Goal: Transaction & Acquisition: Subscribe to service/newsletter

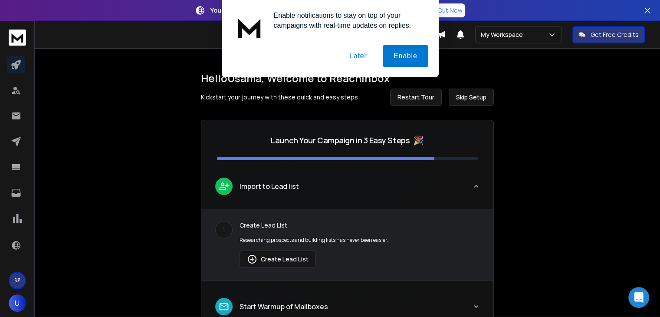
click at [364, 58] on button "Later" at bounding box center [357, 56] width 39 height 22
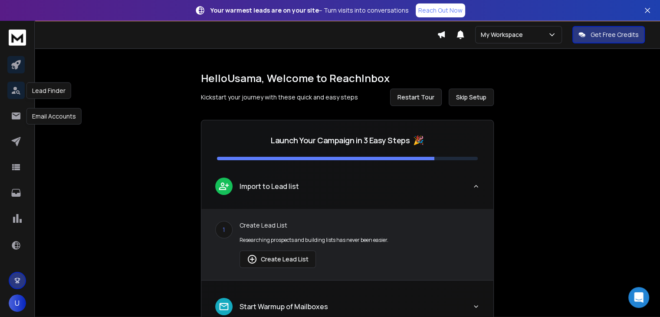
click at [11, 92] on icon at bounding box center [16, 90] width 10 height 10
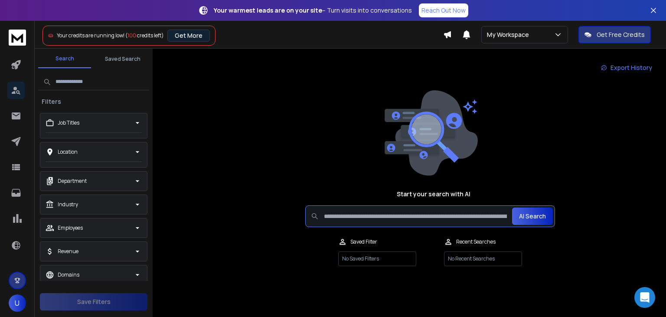
click at [189, 35] on button "Get More" at bounding box center [188, 36] width 43 height 12
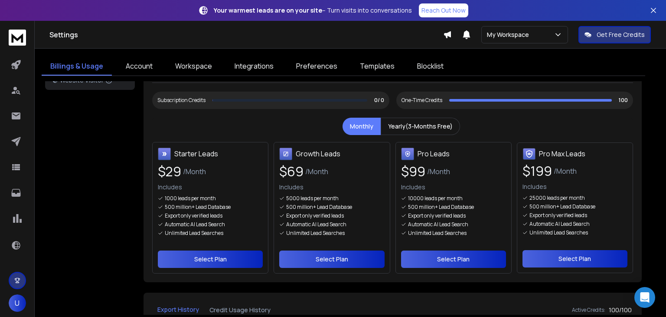
scroll to position [87, 0]
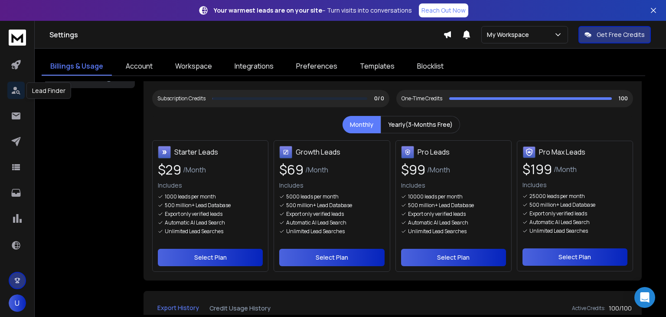
click at [19, 92] on icon at bounding box center [16, 92] width 9 height 4
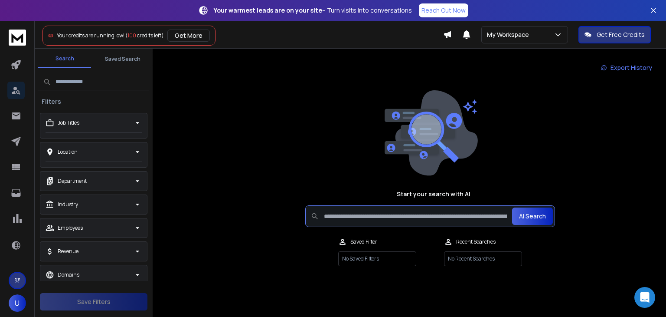
click at [343, 213] on textarea at bounding box center [415, 215] width 183 height 17
type textarea "*"
type textarea "**********"
click at [537, 217] on button "AI Search" at bounding box center [533, 215] width 41 height 17
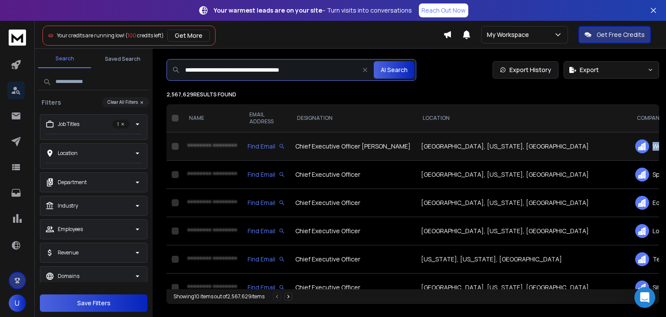
drag, startPoint x: 588, startPoint y: 146, endPoint x: 581, endPoint y: 147, distance: 7.5
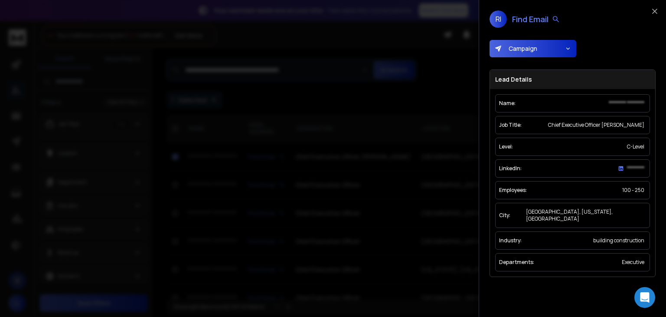
drag, startPoint x: 557, startPoint y: 147, endPoint x: 613, endPoint y: 52, distance: 110.3
click at [612, 51] on div "Campaign" at bounding box center [573, 48] width 166 height 17
click at [451, 217] on div at bounding box center [333, 158] width 666 height 317
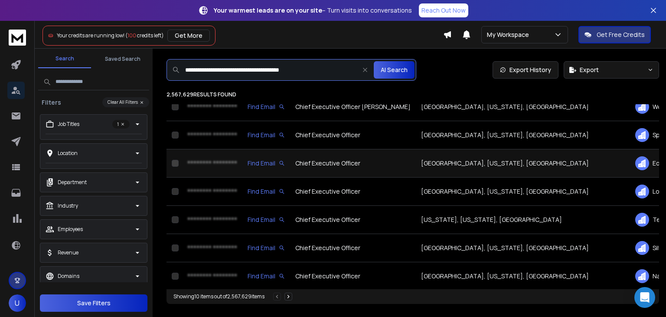
scroll to position [43, 0]
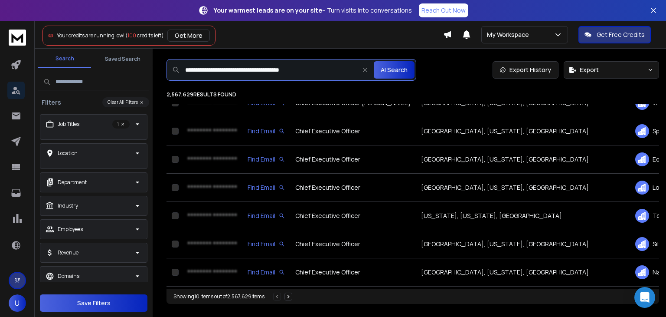
click at [133, 128] on icon at bounding box center [137, 124] width 9 height 9
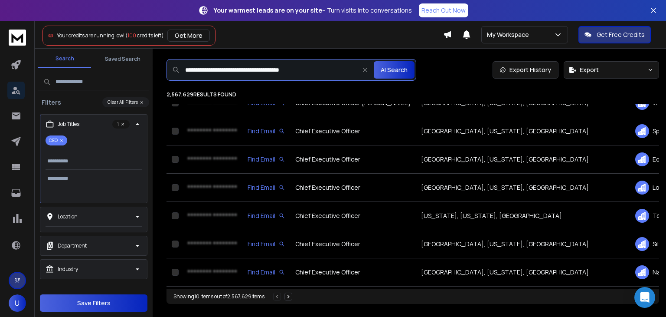
click at [133, 128] on icon at bounding box center [137, 124] width 9 height 9
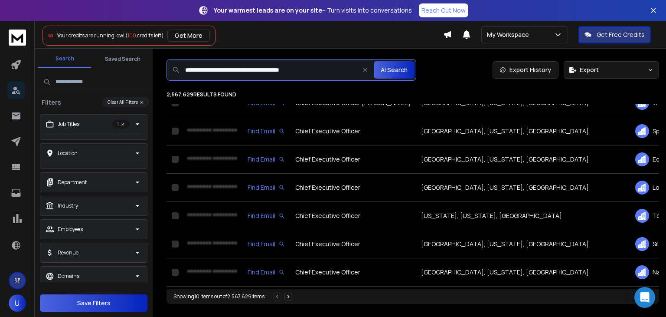
click at [125, 150] on div "Location" at bounding box center [94, 153] width 96 height 9
click at [126, 150] on div "Location" at bounding box center [94, 153] width 96 height 9
click at [127, 177] on div "Department" at bounding box center [94, 182] width 108 height 20
click at [133, 181] on icon at bounding box center [137, 182] width 9 height 9
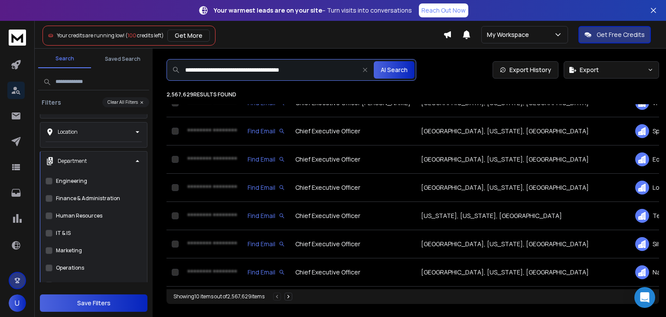
scroll to position [0, 0]
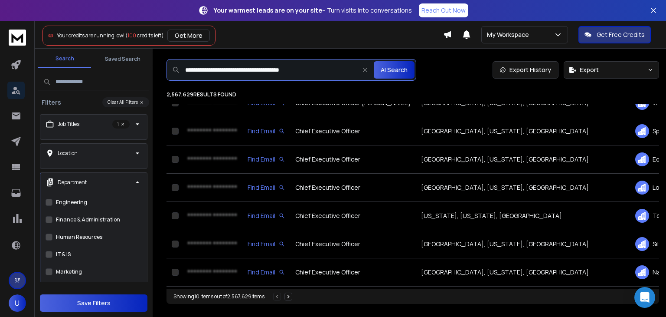
click at [124, 176] on div "Department Engineering Finance & Administration Human Resources IT & IS Marketi…" at bounding box center [94, 265] width 108 height 187
click at [133, 180] on icon at bounding box center [137, 182] width 9 height 9
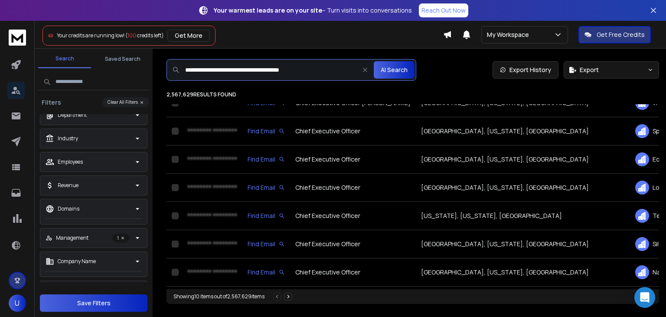
scroll to position [87, 0]
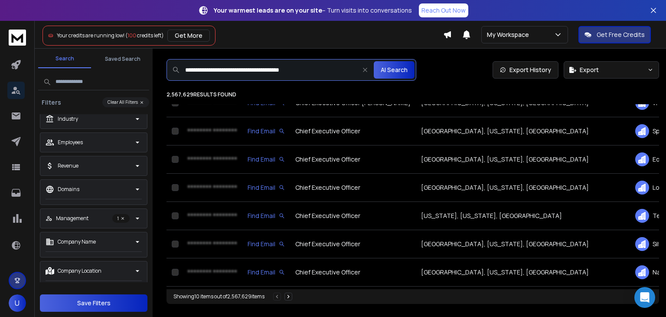
click at [136, 217] on icon at bounding box center [137, 218] width 3 height 2
click at [134, 216] on icon at bounding box center [137, 218] width 9 height 9
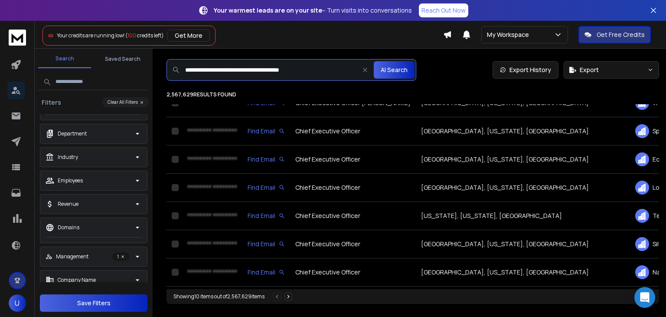
scroll to position [46, 0]
click at [133, 205] on icon at bounding box center [137, 206] width 9 height 9
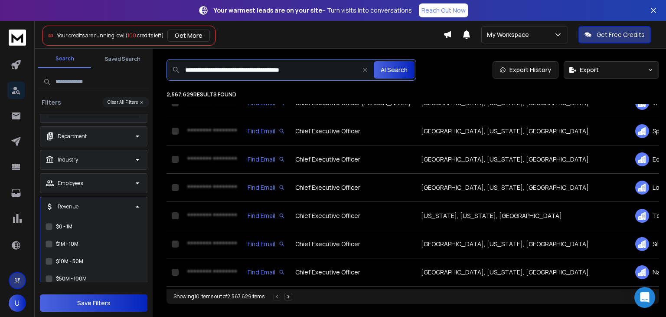
click at [133, 205] on icon at bounding box center [137, 206] width 9 height 9
click at [133, 184] on icon at bounding box center [137, 183] width 9 height 9
click at [49, 201] on 25 "0 - 25" at bounding box center [49, 203] width 7 height 7
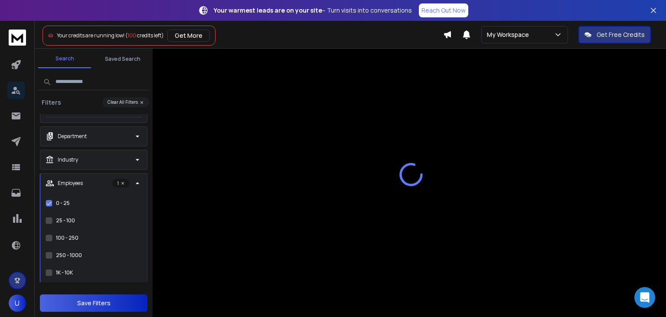
click at [50, 219] on 100 "25 - 100" at bounding box center [49, 220] width 7 height 7
click at [47, 238] on 250 "100 - 250" at bounding box center [49, 237] width 7 height 7
click at [48, 252] on 1000 "250 - 1000" at bounding box center [49, 255] width 7 height 7
click at [135, 182] on icon at bounding box center [137, 183] width 9 height 9
click at [134, 159] on icon at bounding box center [137, 159] width 9 height 9
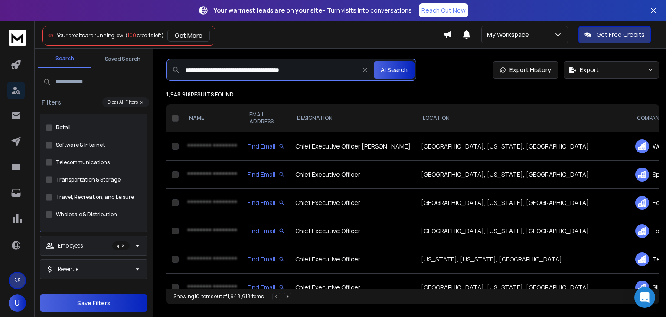
scroll to position [350, 0]
click at [47, 141] on Internet "Software & Internet" at bounding box center [49, 143] width 7 height 7
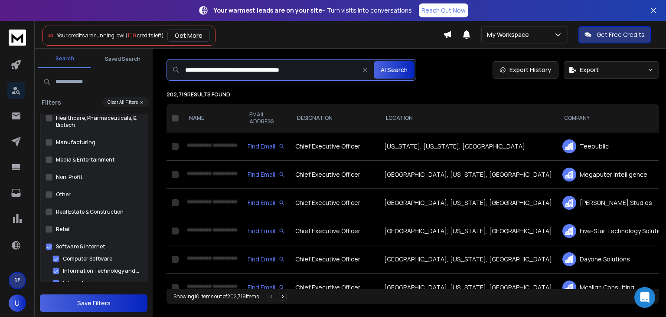
scroll to position [220, 0]
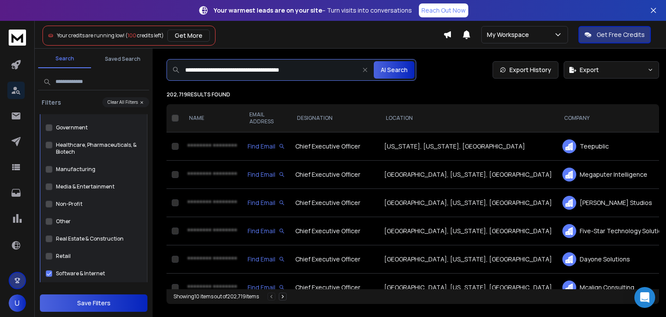
click at [56, 236] on label "Real Estate & Construction" at bounding box center [90, 238] width 68 height 7
click at [52, 236] on Construction "Real Estate & Construction" at bounding box center [49, 238] width 7 height 7
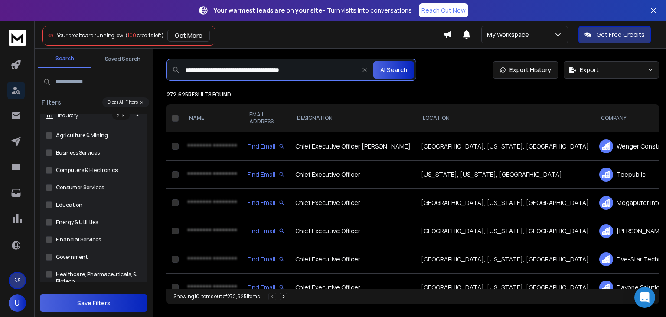
scroll to position [89, 0]
click at [135, 115] on icon at bounding box center [137, 116] width 9 height 9
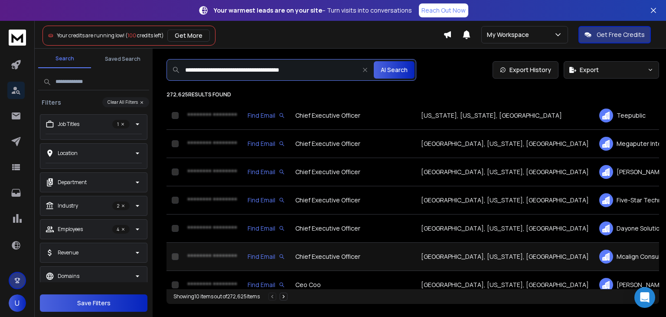
scroll to position [129, 0]
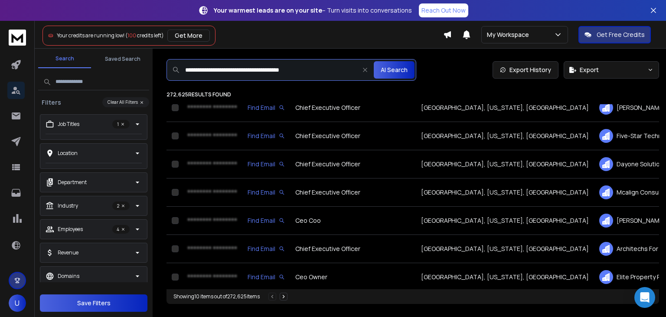
click at [287, 295] on icon at bounding box center [283, 296] width 7 height 7
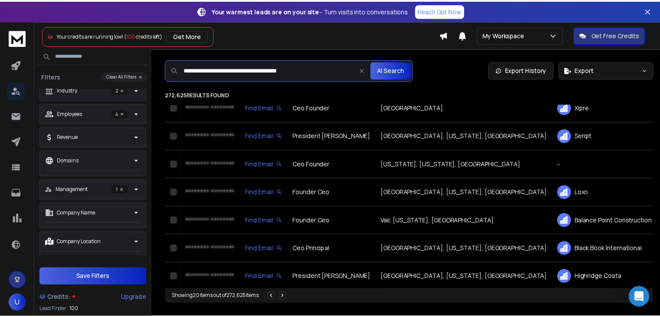
scroll to position [28, 0]
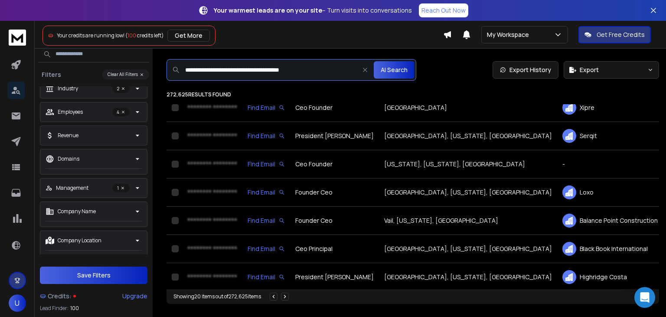
click at [288, 297] on icon at bounding box center [285, 296] width 7 height 7
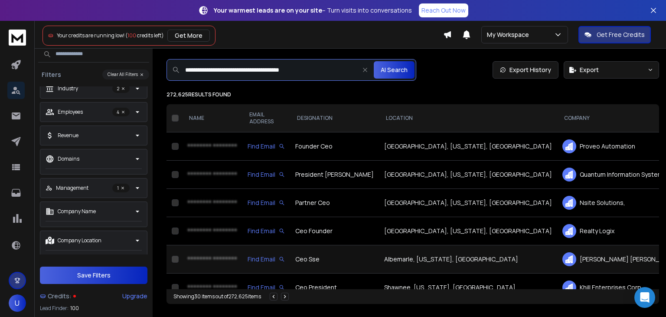
click at [563, 259] on div "[PERSON_NAME] [PERSON_NAME]" at bounding box center [629, 259] width 132 height 14
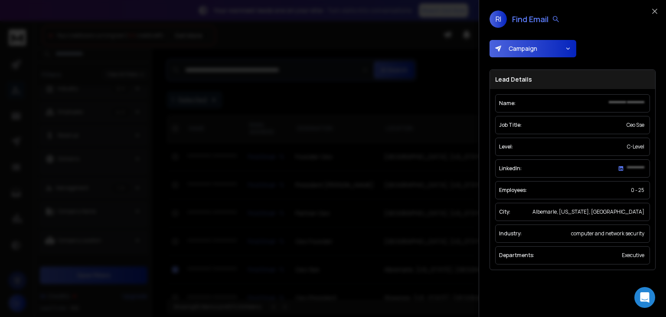
click at [571, 46] on icon "button" at bounding box center [568, 48] width 6 height 7
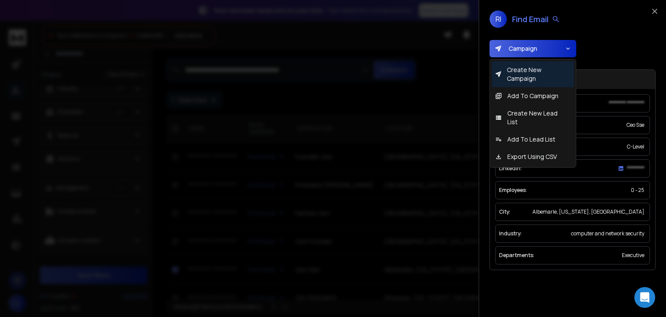
click at [600, 46] on div "Campaign" at bounding box center [573, 48] width 166 height 17
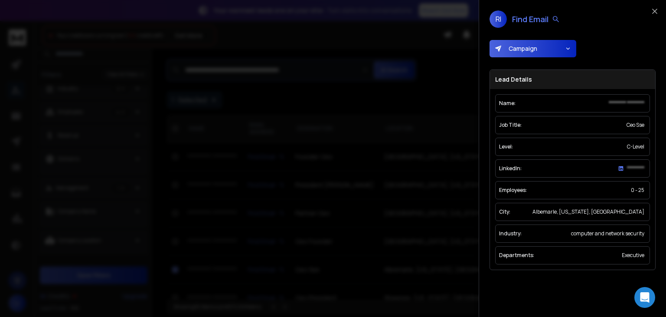
click at [534, 21] on div "Find Email" at bounding box center [536, 19] width 48 height 12
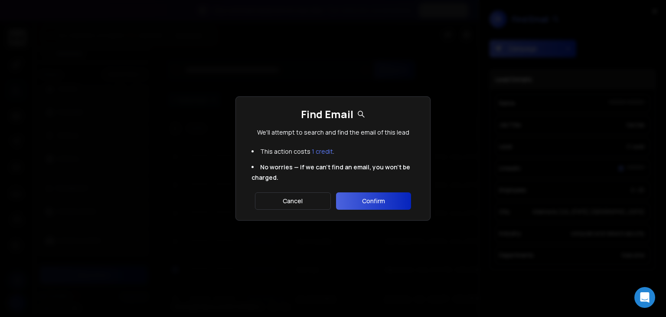
click at [378, 205] on button "Confirm" at bounding box center [373, 200] width 75 height 17
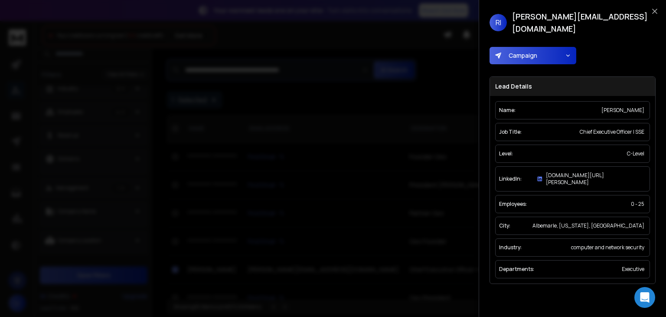
click at [613, 105] on div "[PERSON_NAME]" at bounding box center [623, 110] width 46 height 10
click at [621, 105] on div "[PERSON_NAME]" at bounding box center [623, 110] width 46 height 10
click at [383, 43] on div at bounding box center [333, 158] width 666 height 317
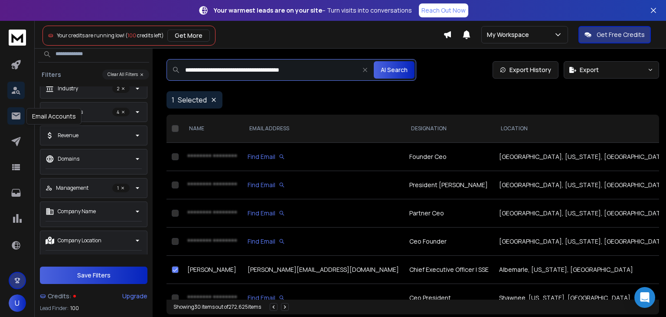
click at [19, 118] on icon at bounding box center [16, 115] width 9 height 7
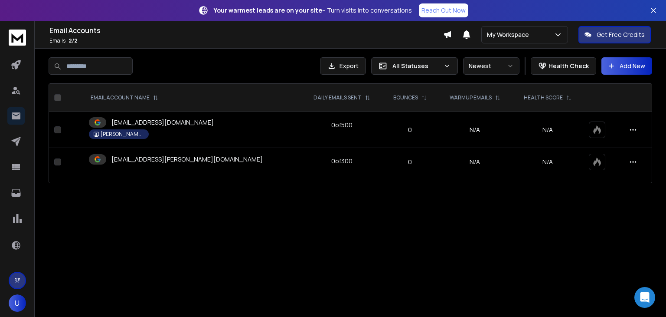
click at [59, 131] on button "button" at bounding box center [57, 129] width 7 height 7
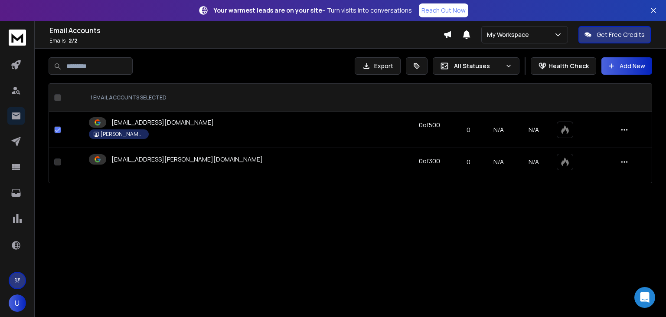
click at [622, 129] on icon at bounding box center [625, 129] width 7 height 1
click at [59, 131] on button "button" at bounding box center [57, 129] width 7 height 7
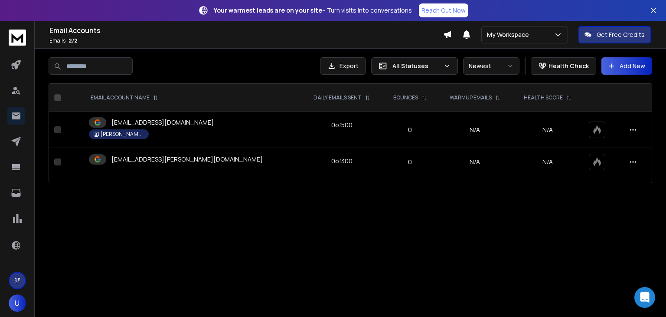
click at [614, 61] on button "Add New" at bounding box center [627, 65] width 51 height 17
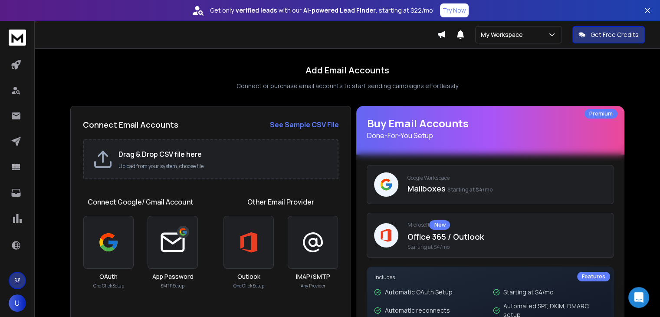
click at [507, 177] on p "Google Workspace" at bounding box center [507, 177] width 200 height 7
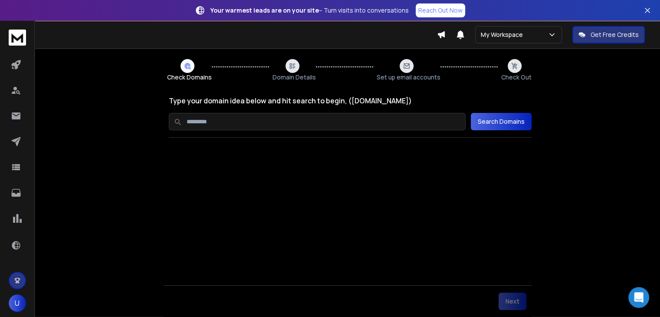
drag, startPoint x: 351, startPoint y: 110, endPoint x: 349, endPoint y: 118, distance: 7.6
click at [351, 112] on div "Type your domain idea below and hit search to begin, ([DOMAIN_NAME]) Search Dom…" at bounding box center [348, 116] width 368 height 42
click at [349, 118] on input at bounding box center [317, 121] width 297 height 17
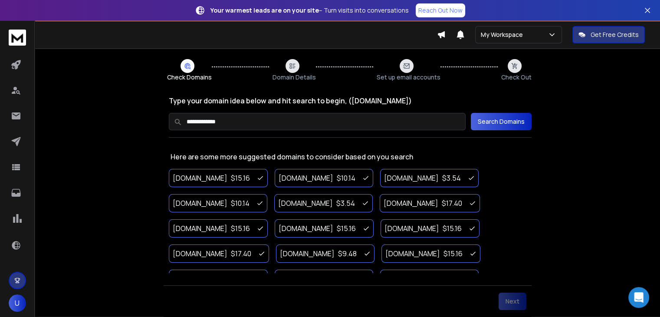
type input "**********"
click at [212, 179] on h3 "[DOMAIN_NAME]" at bounding box center [200, 178] width 55 height 10
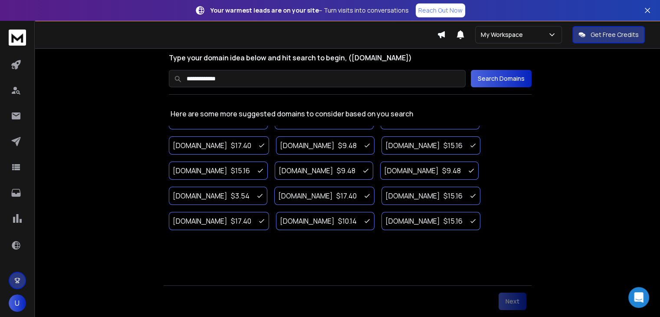
scroll to position [49, 0]
